Goal: Task Accomplishment & Management: Manage account settings

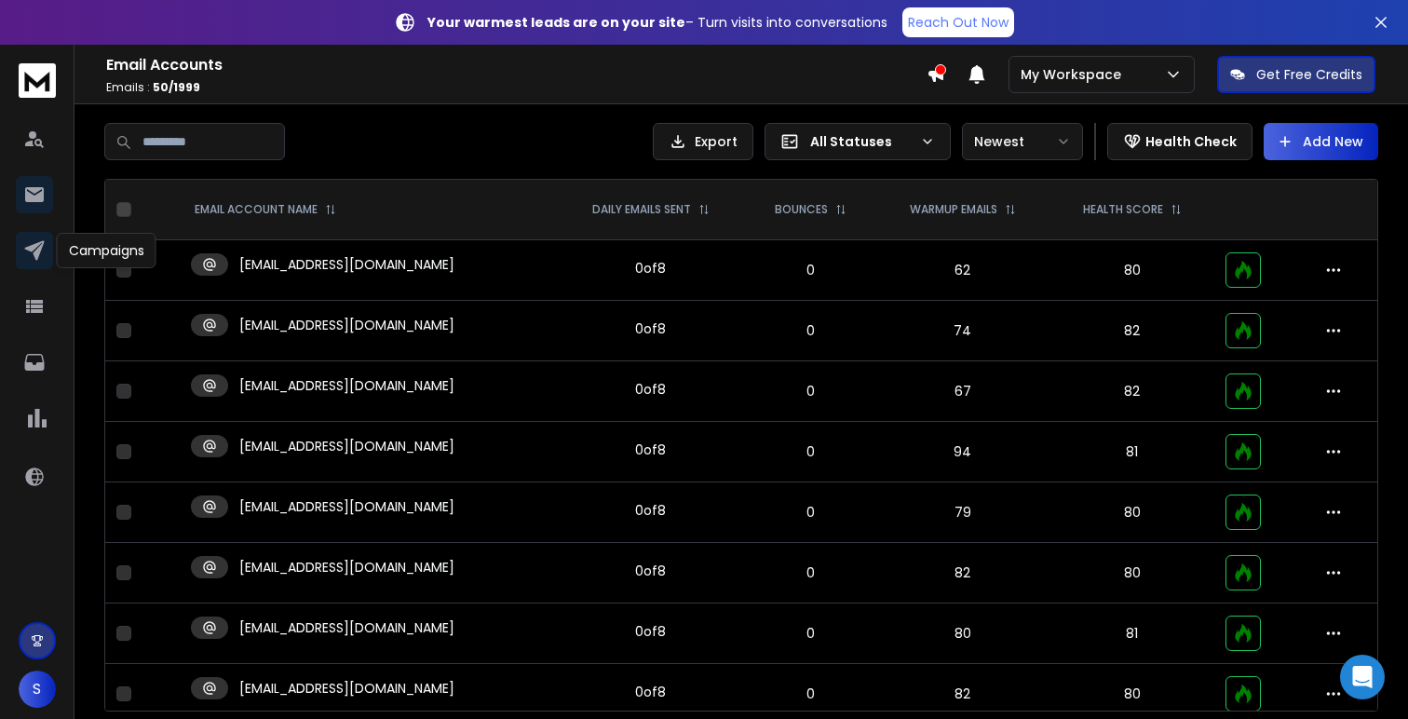
click at [38, 261] on icon at bounding box center [34, 250] width 22 height 22
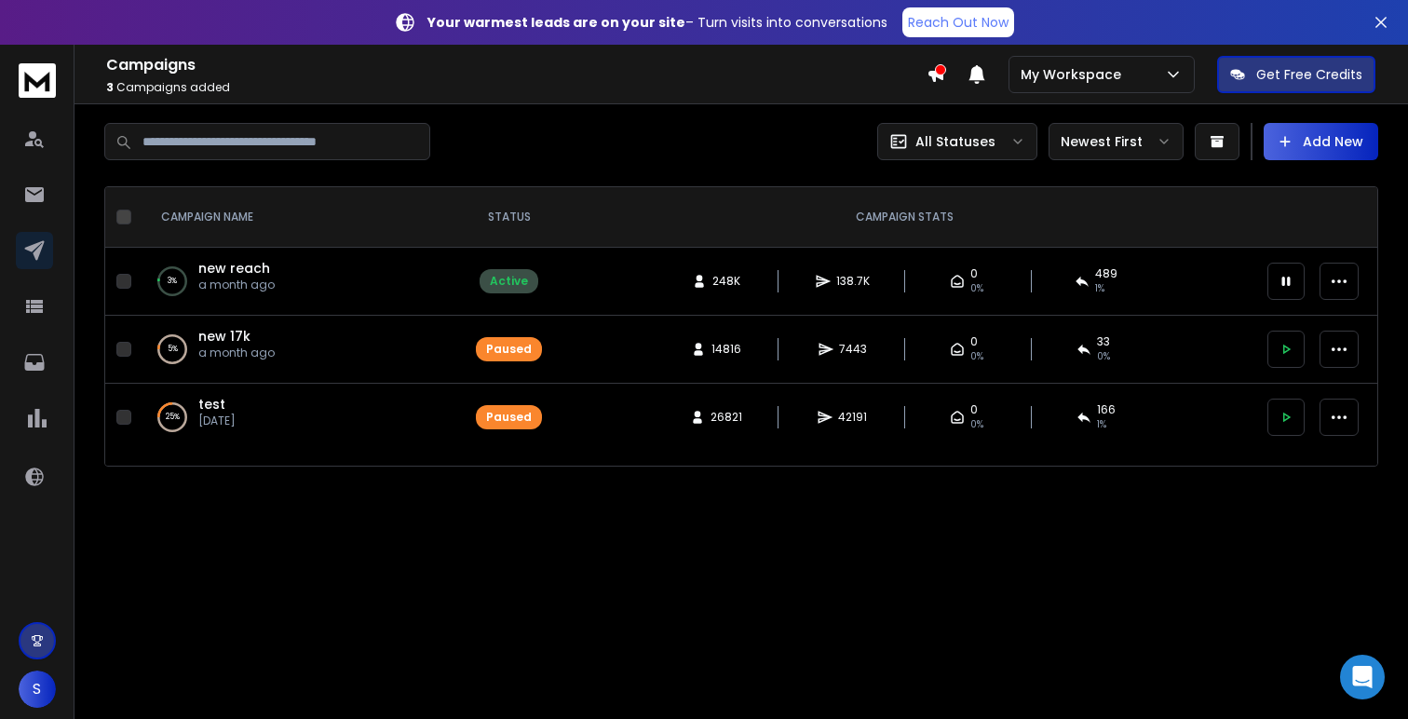
click at [225, 270] on span "new reach" at bounding box center [234, 268] width 72 height 19
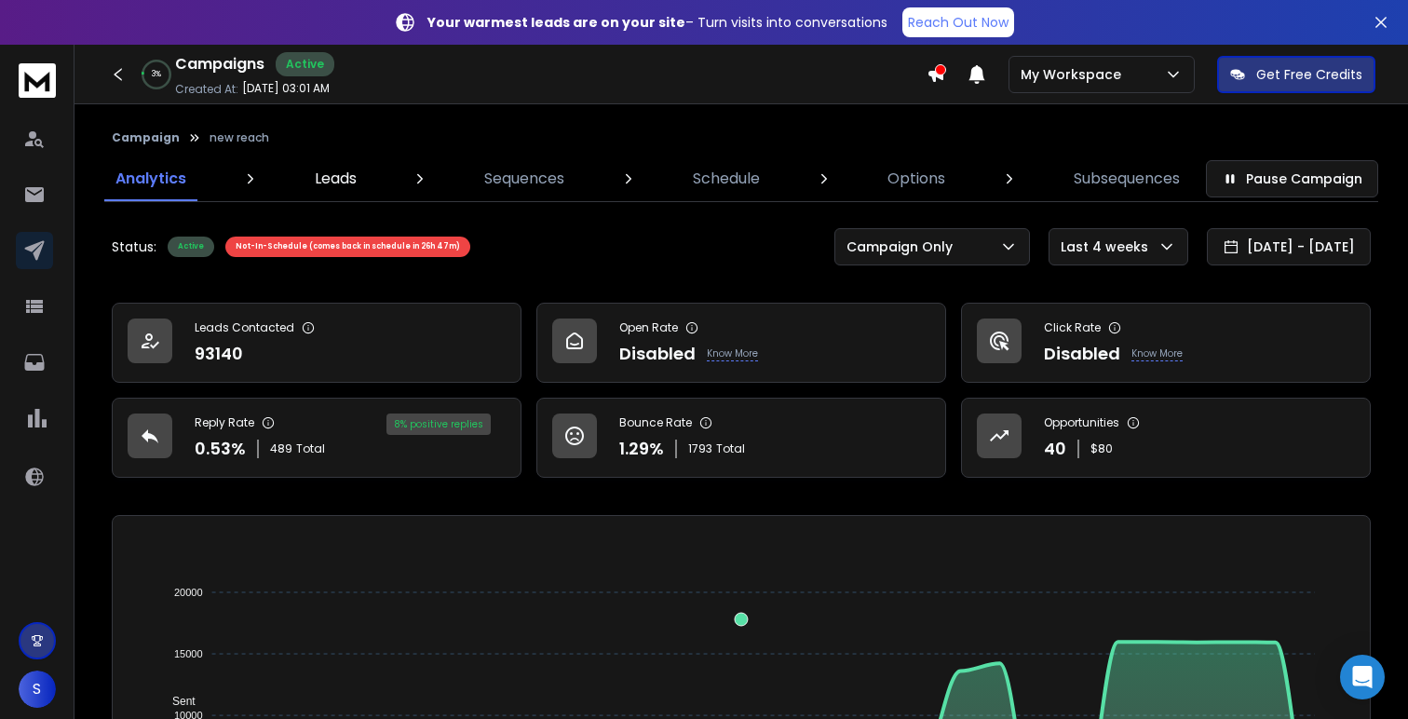
click at [326, 188] on p "Leads" at bounding box center [336, 179] width 42 height 22
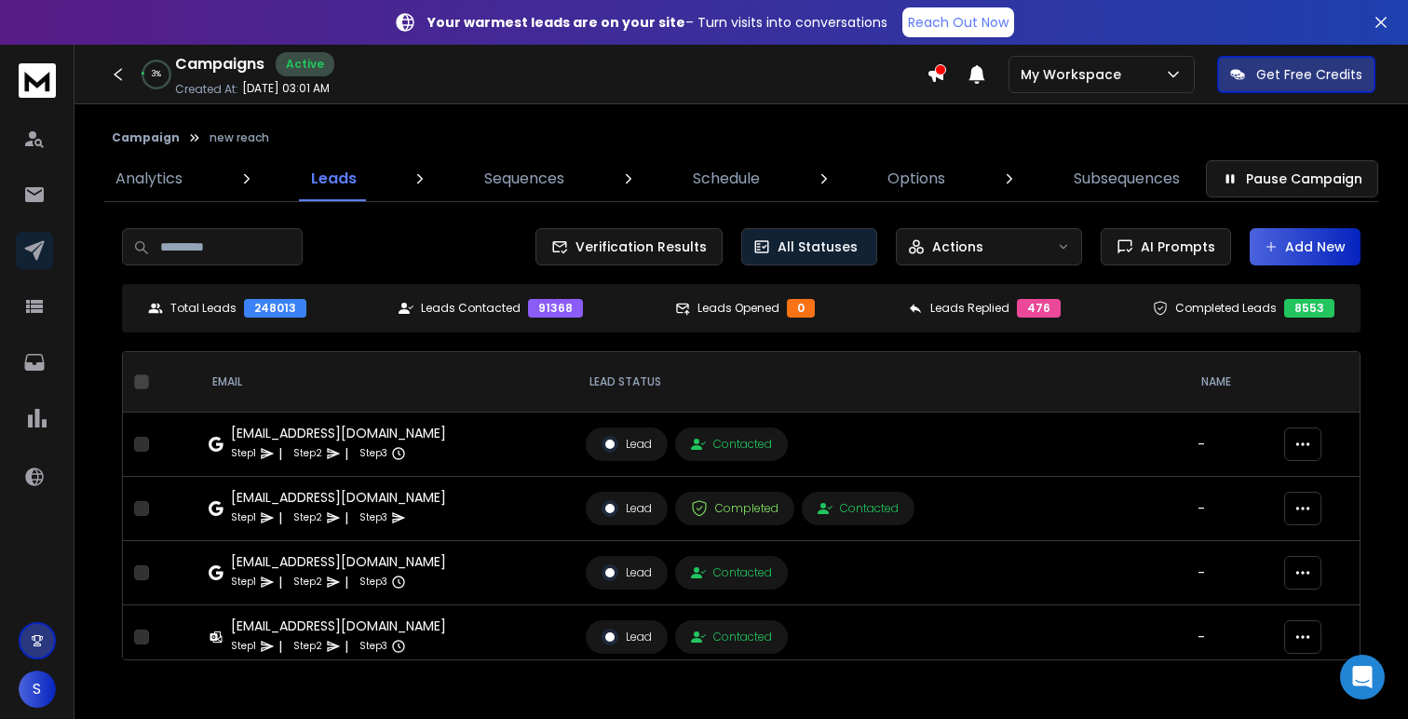
click at [807, 240] on p "All Statuses" at bounding box center [818, 246] width 80 height 19
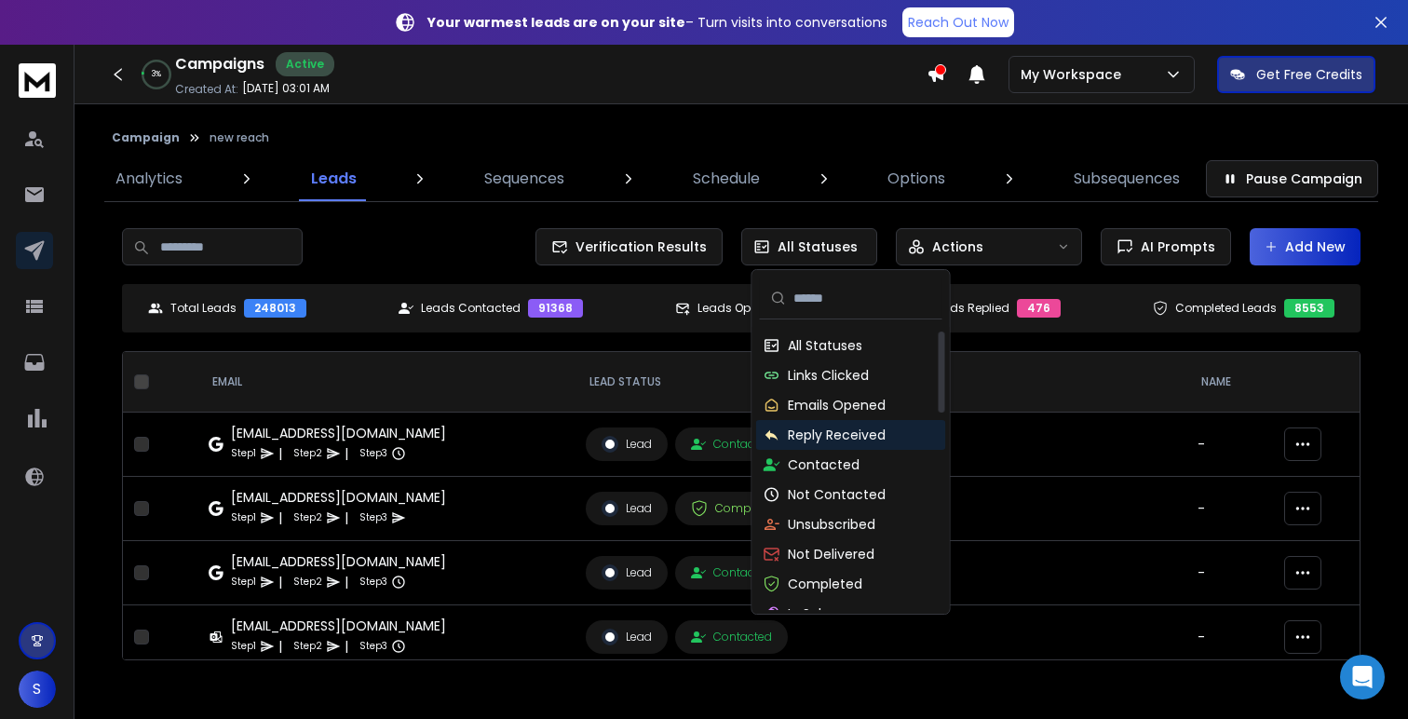
click at [852, 441] on p "Reply Received" at bounding box center [837, 435] width 98 height 19
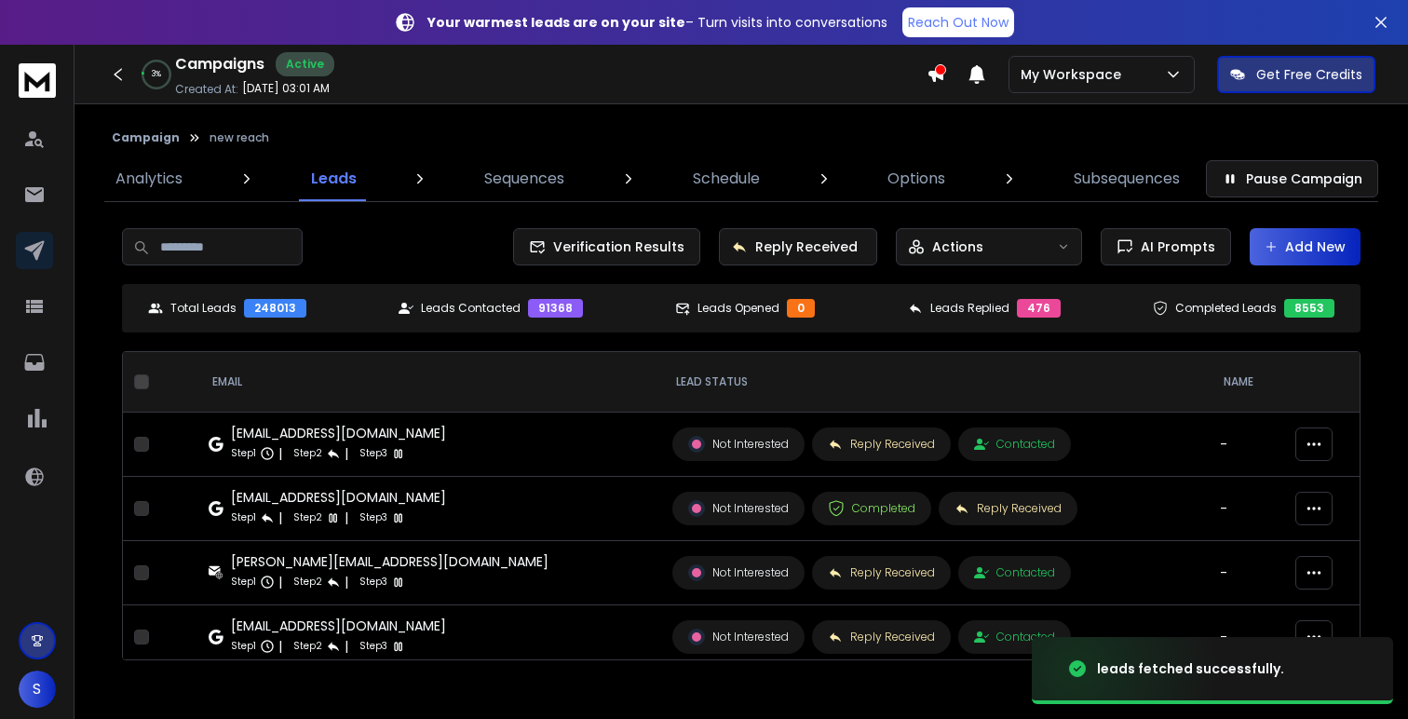
click at [828, 440] on div "Reply Received" at bounding box center [881, 444] width 107 height 15
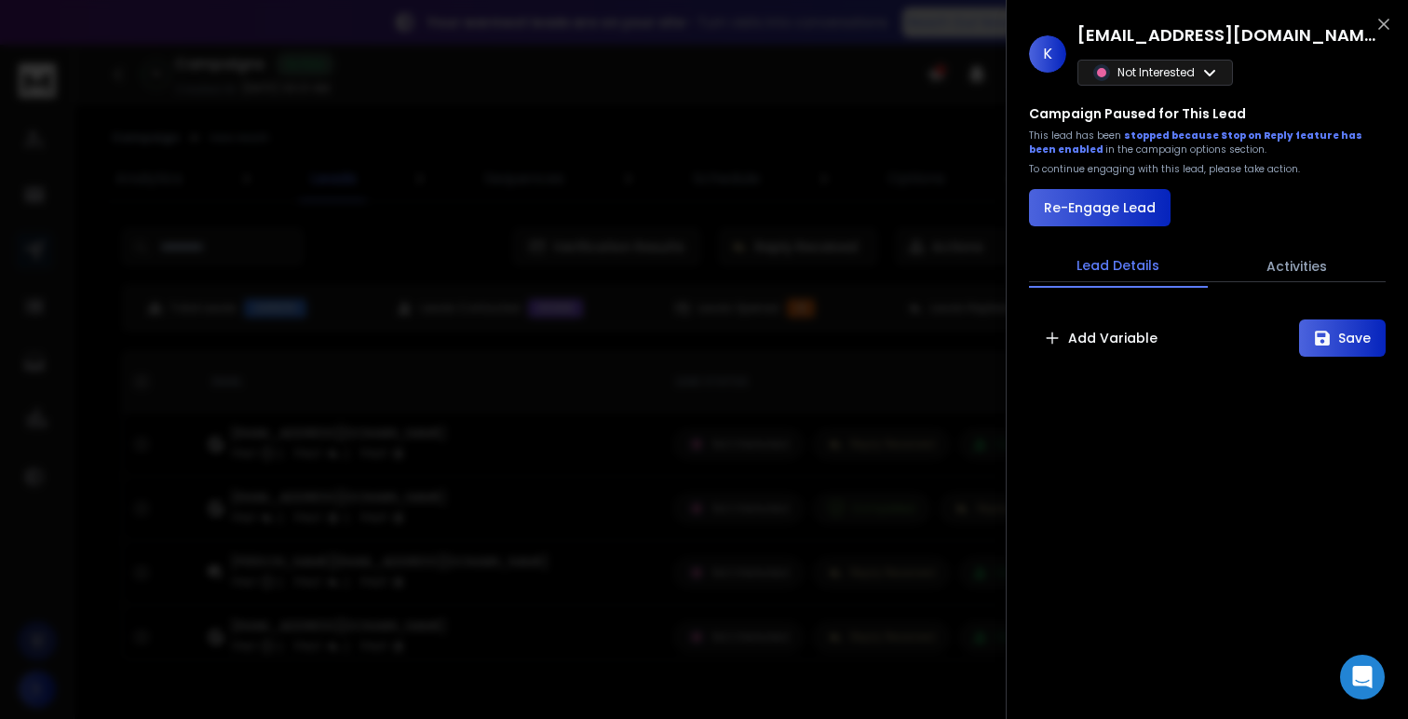
click at [1301, 250] on button "Activities" at bounding box center [1297, 266] width 179 height 41
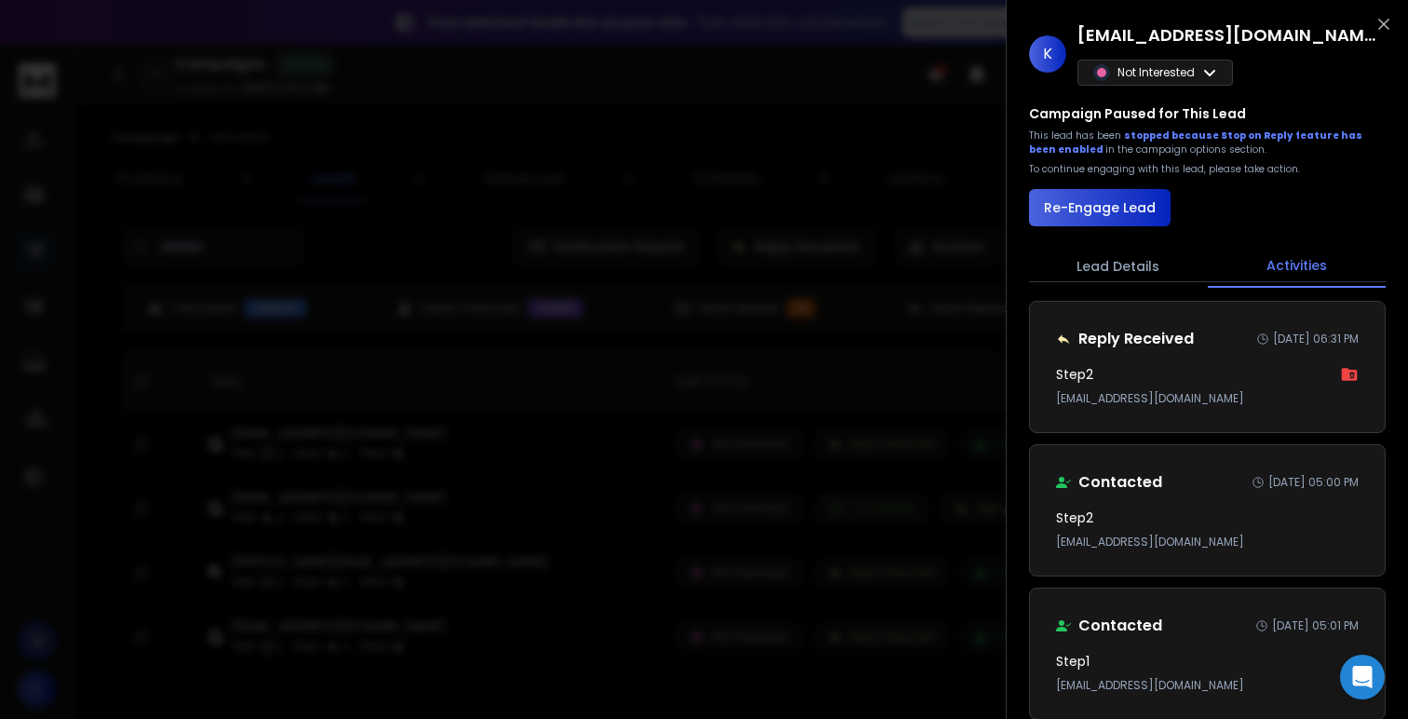
click at [655, 280] on div at bounding box center [704, 359] width 1408 height 719
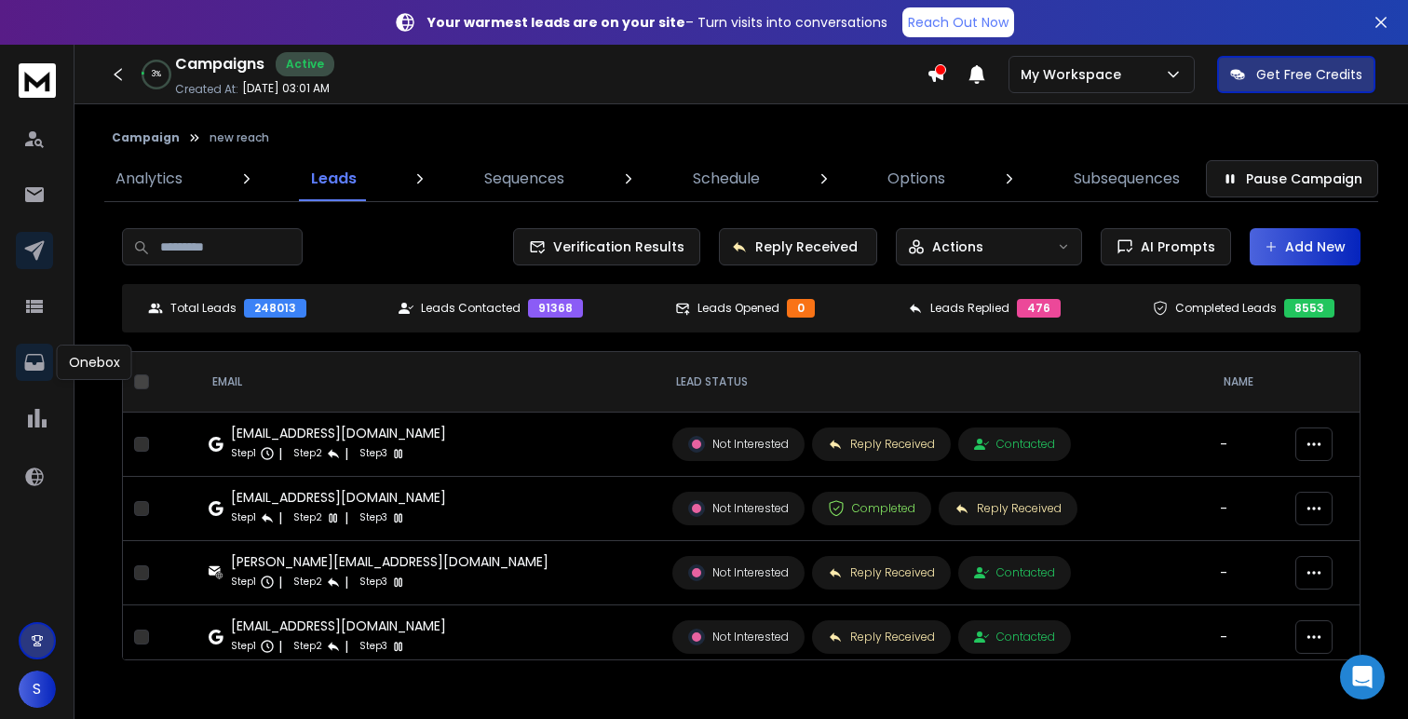
click at [34, 364] on icon at bounding box center [34, 362] width 22 height 22
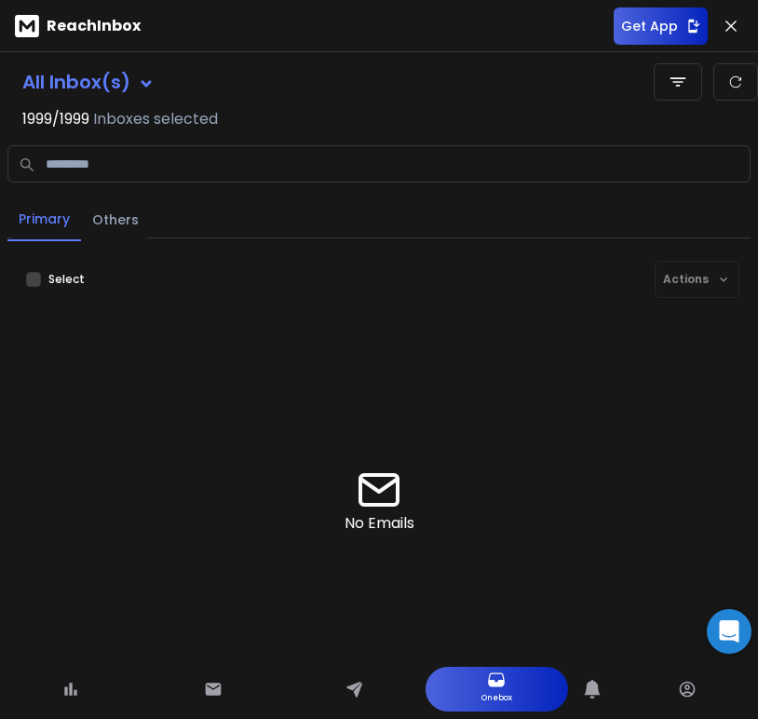
scroll to position [119, 0]
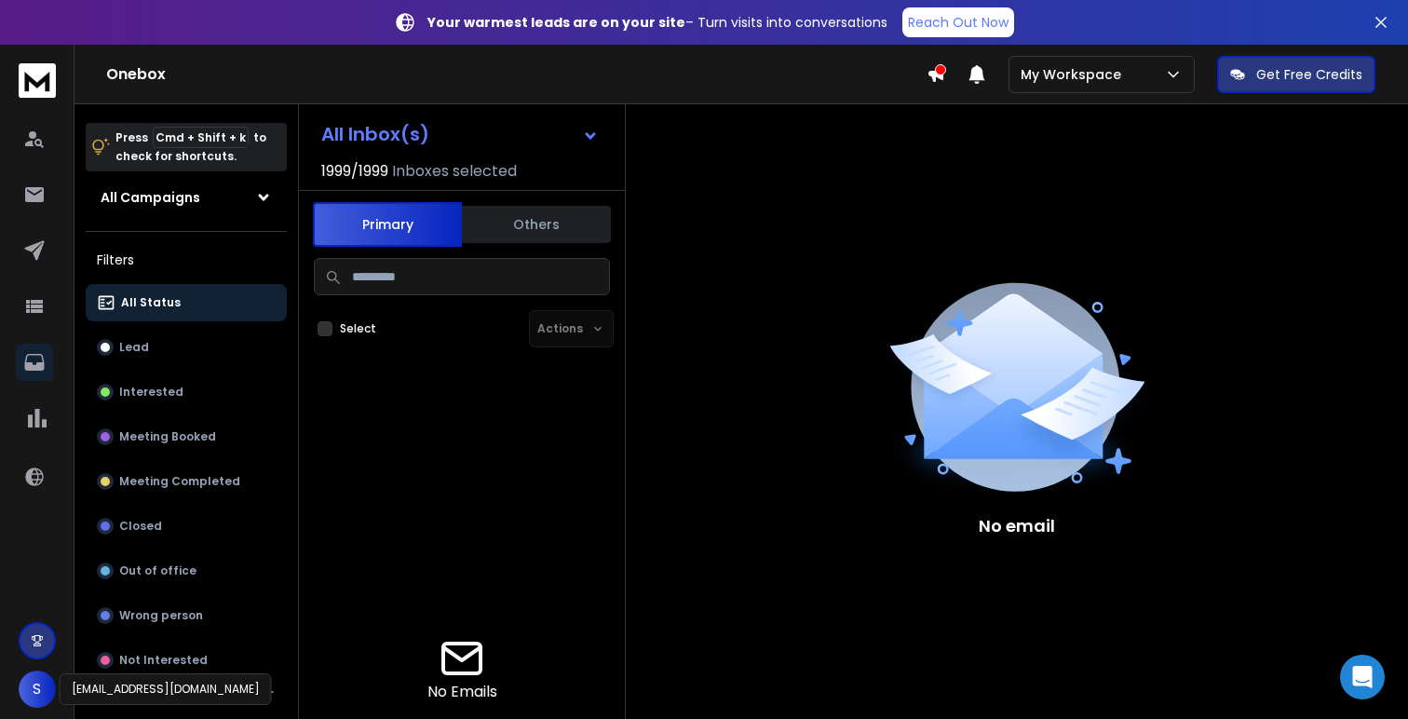
click at [19, 681] on button "S" at bounding box center [37, 688] width 37 height 37
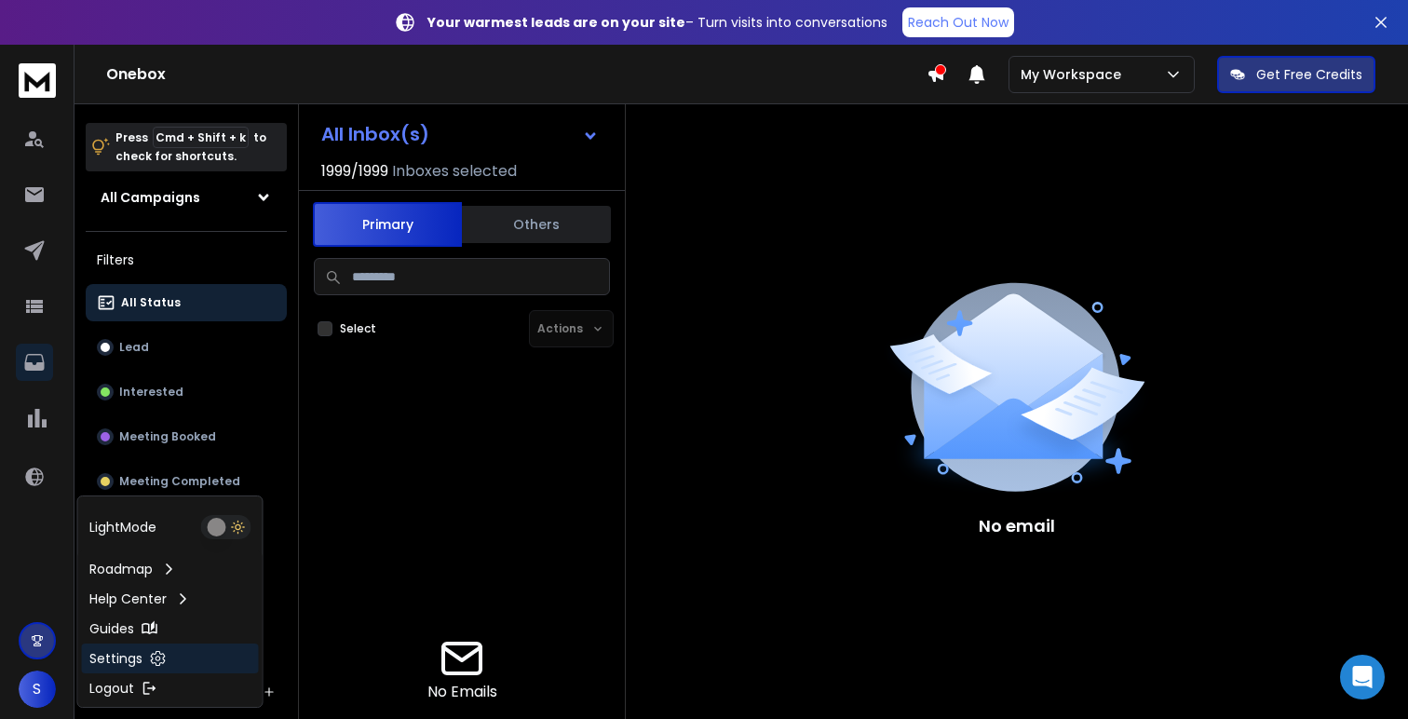
click at [113, 661] on p "Settings" at bounding box center [115, 658] width 53 height 19
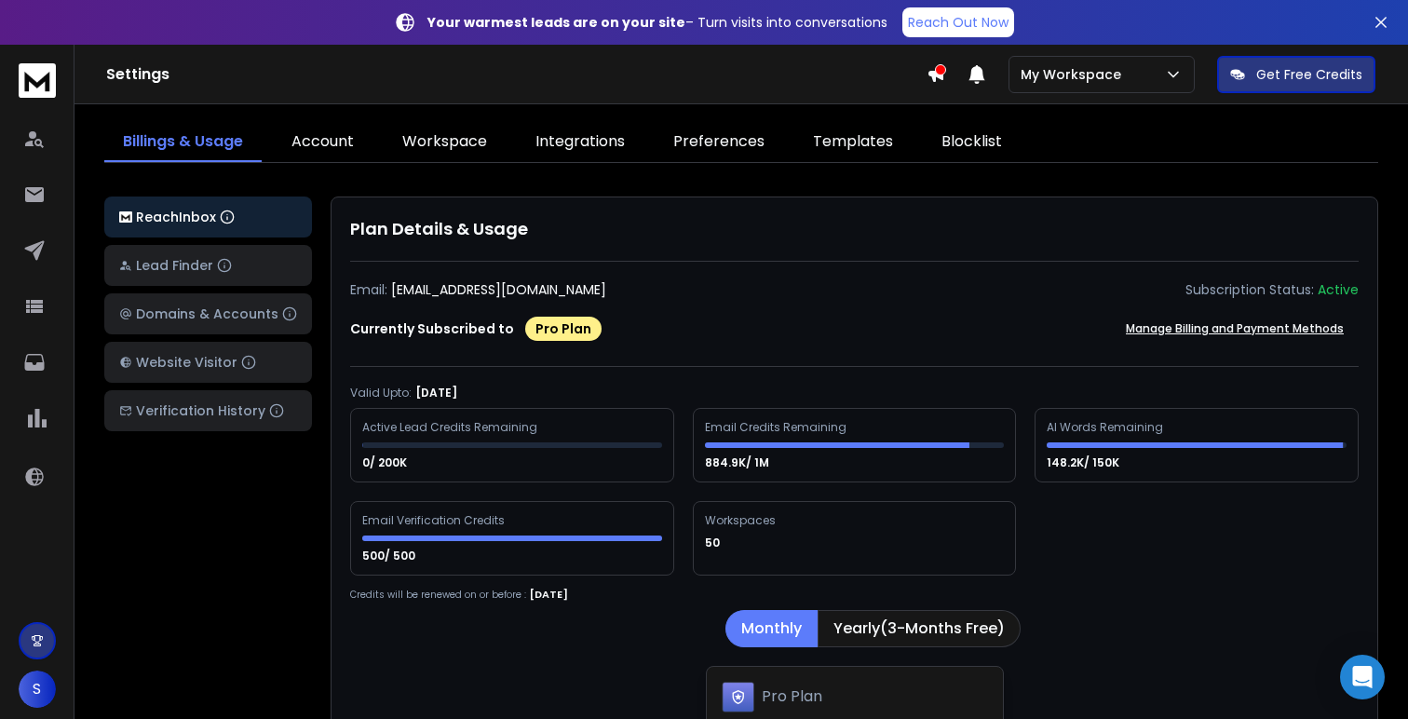
click at [460, 150] on link "Workspace" at bounding box center [445, 142] width 122 height 39
